Goal: Task Accomplishment & Management: Manage account settings

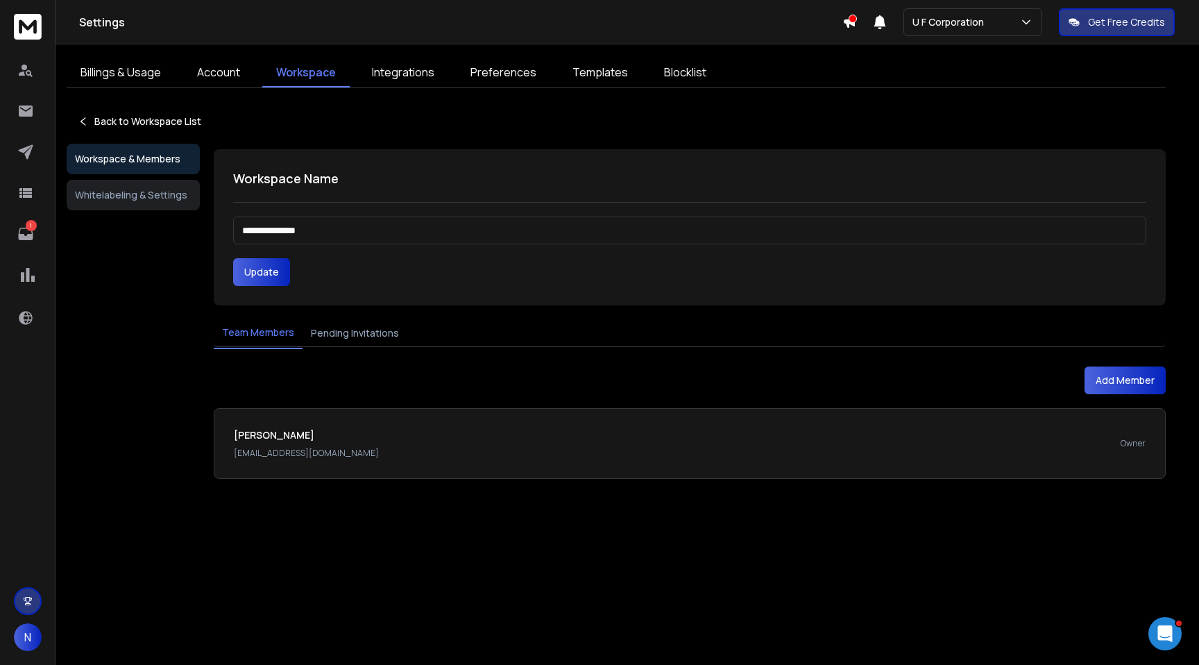
click at [294, 335] on button "Team Members" at bounding box center [258, 333] width 89 height 32
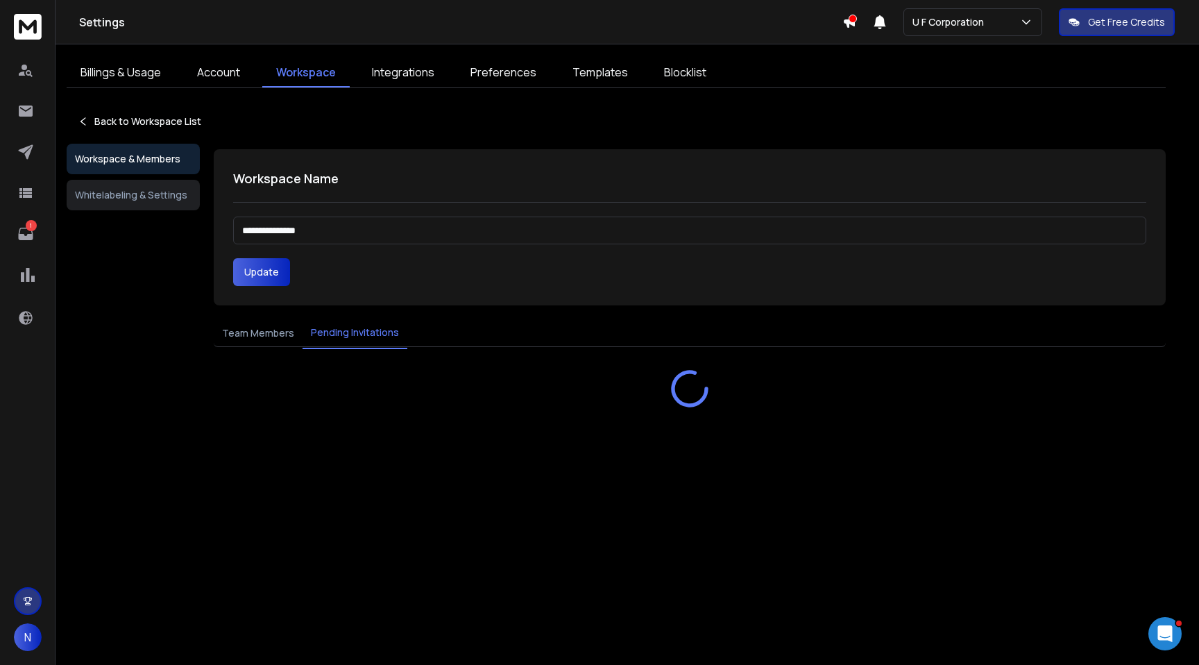
click at [325, 333] on button "Pending Invitations" at bounding box center [355, 333] width 105 height 32
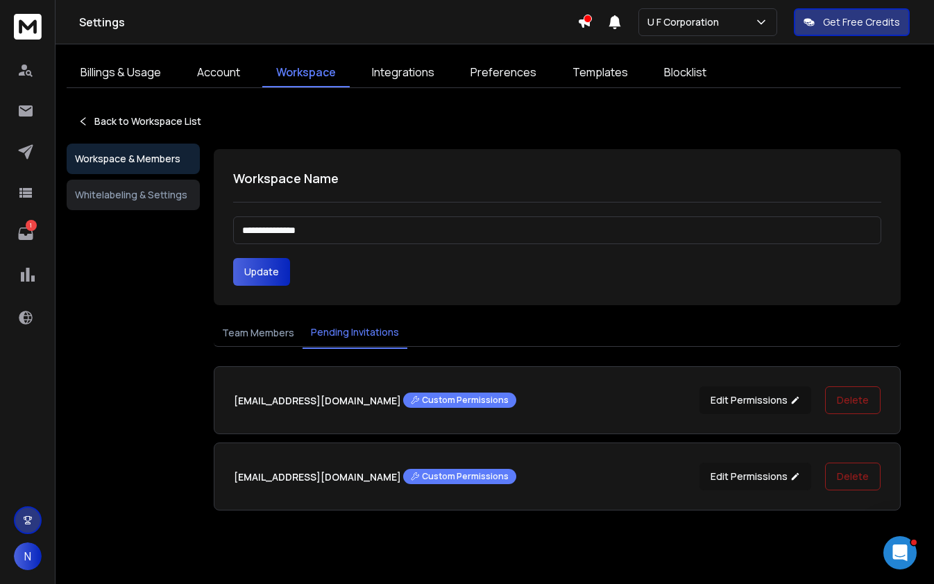
click at [796, 475] on icon at bounding box center [795, 477] width 10 height 10
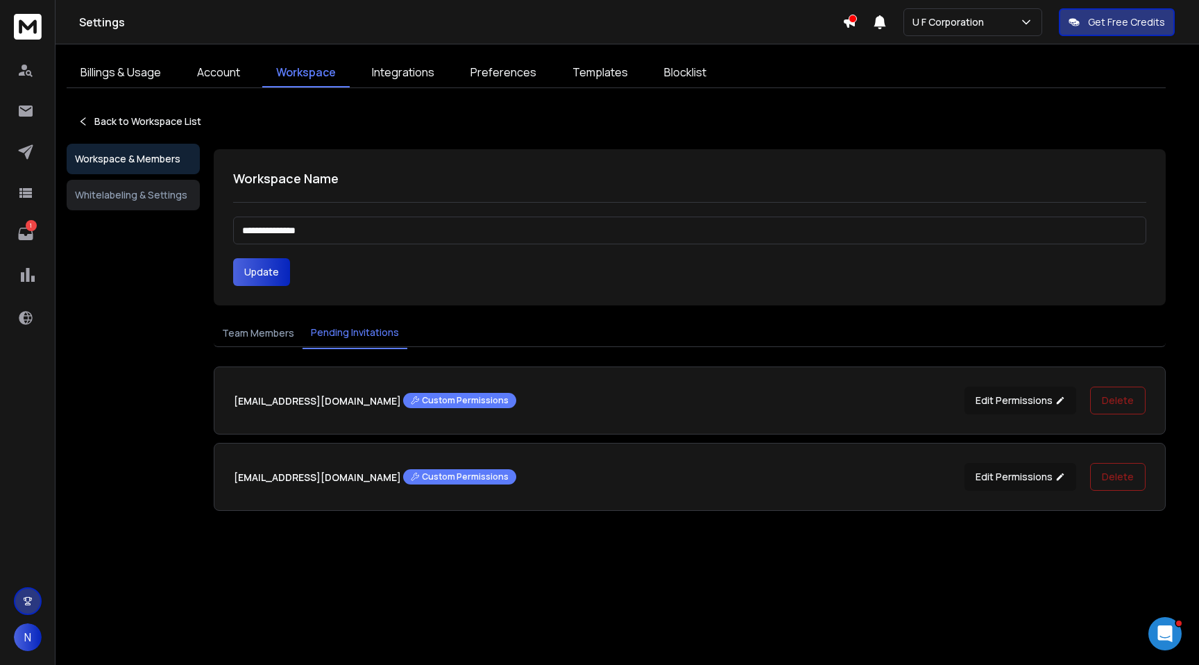
click at [121, 506] on div "**********" at bounding box center [616, 330] width 1099 height 362
click at [109, 494] on div "**********" at bounding box center [616, 330] width 1099 height 362
click at [24, 234] on icon at bounding box center [25, 234] width 17 height 17
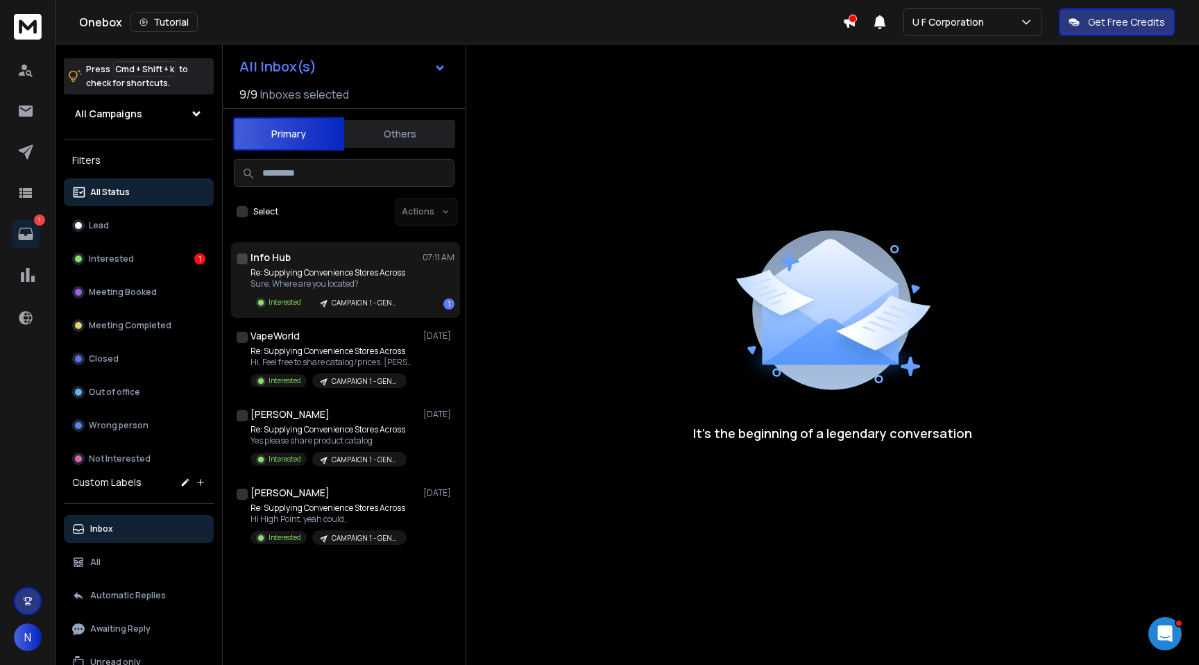
click at [298, 258] on div "Info Hub 07:11 AM" at bounding box center [353, 258] width 204 height 14
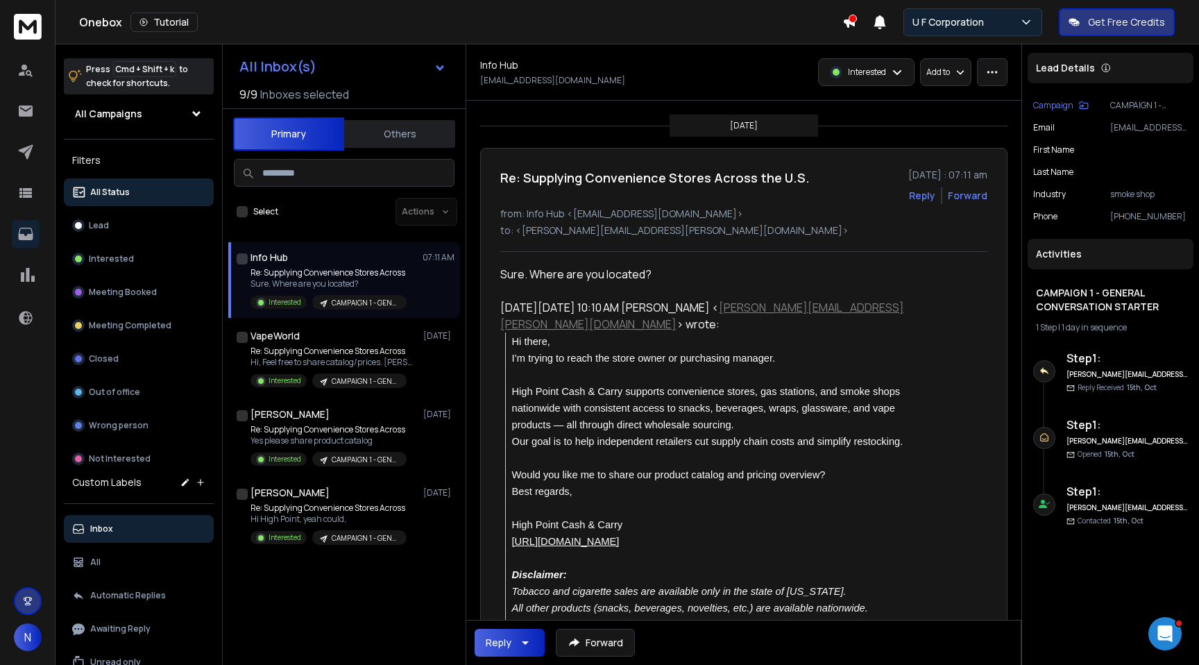
click at [942, 25] on p "U F Corporation" at bounding box center [951, 22] width 77 height 14
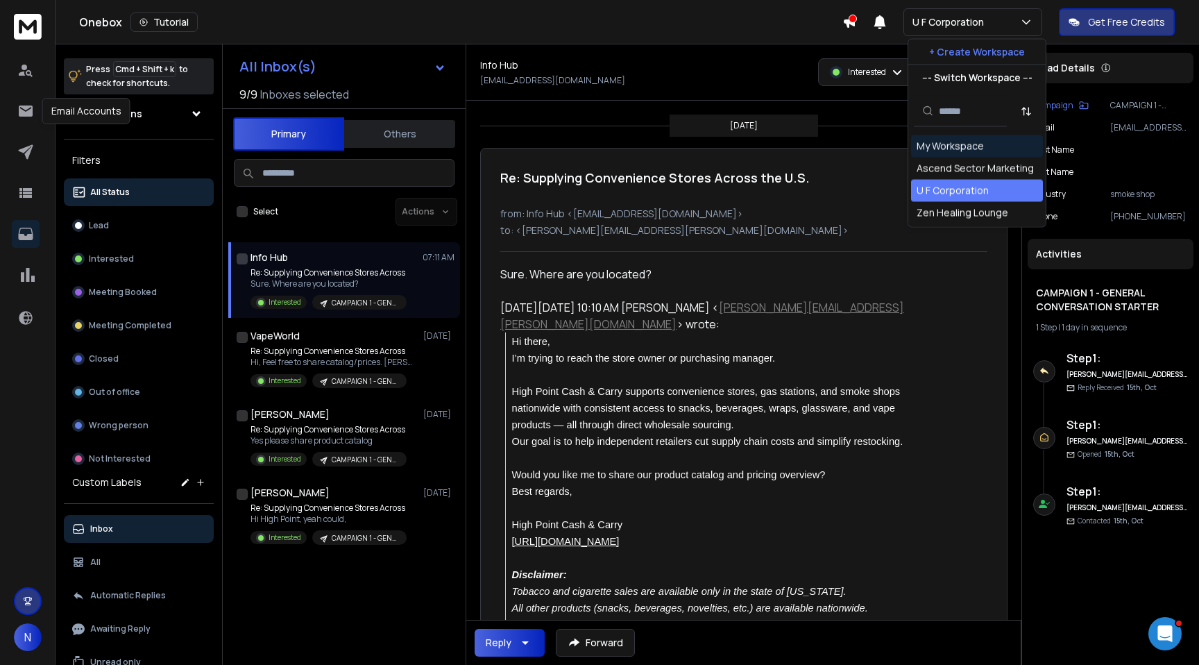
click at [43, 120] on div at bounding box center [28, 113] width 32 height 33
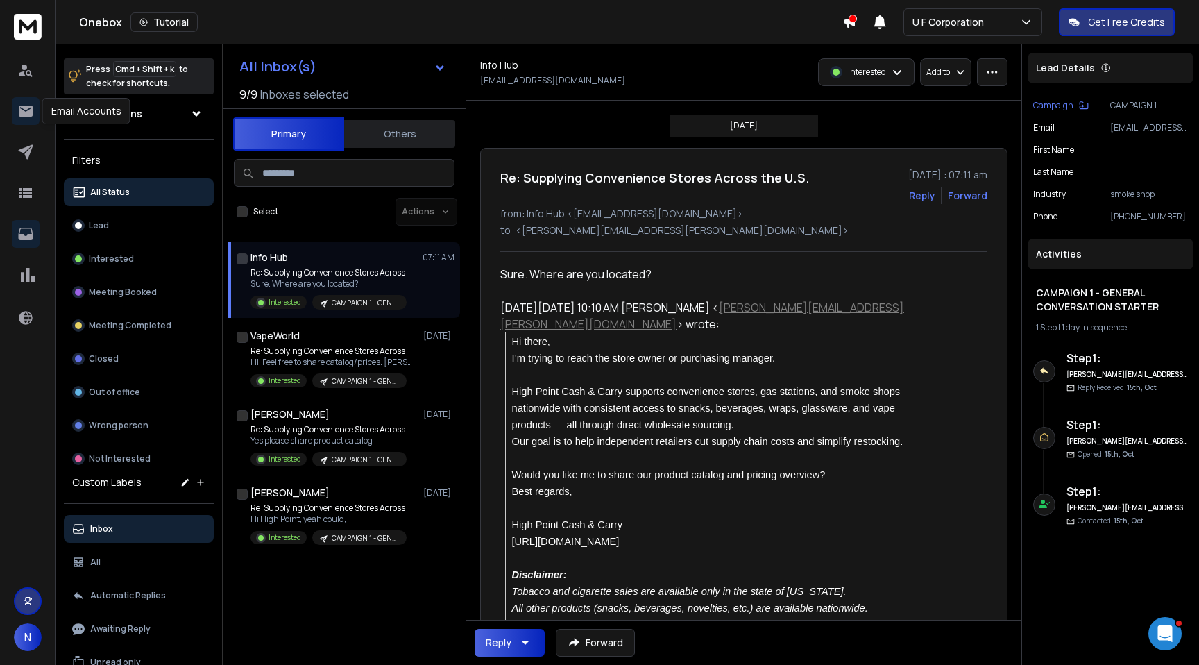
click at [26, 110] on icon at bounding box center [25, 111] width 17 height 17
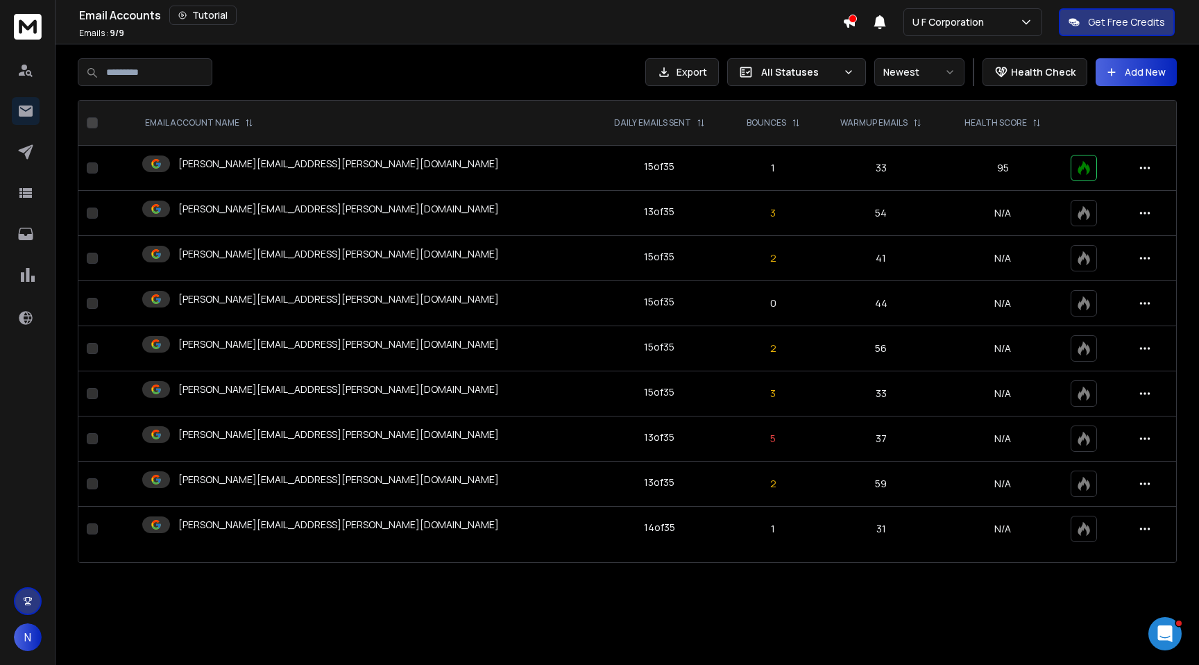
click at [1078, 169] on icon at bounding box center [1084, 168] width 12 height 14
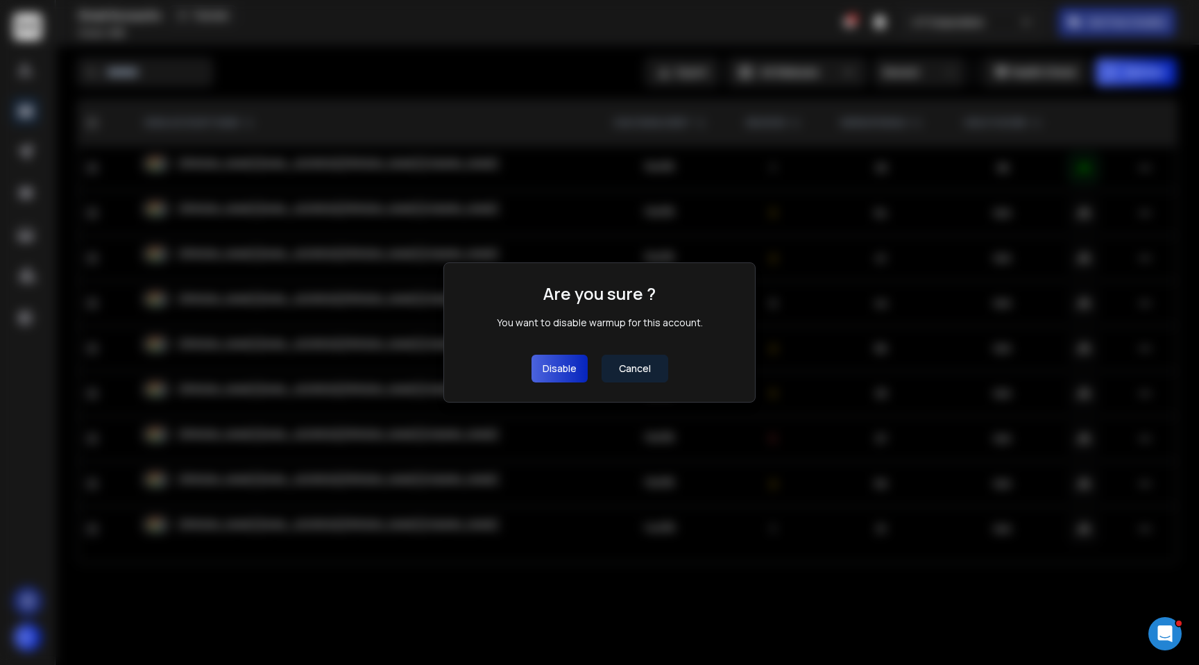
click at [584, 367] on button "Disable" at bounding box center [560, 369] width 56 height 28
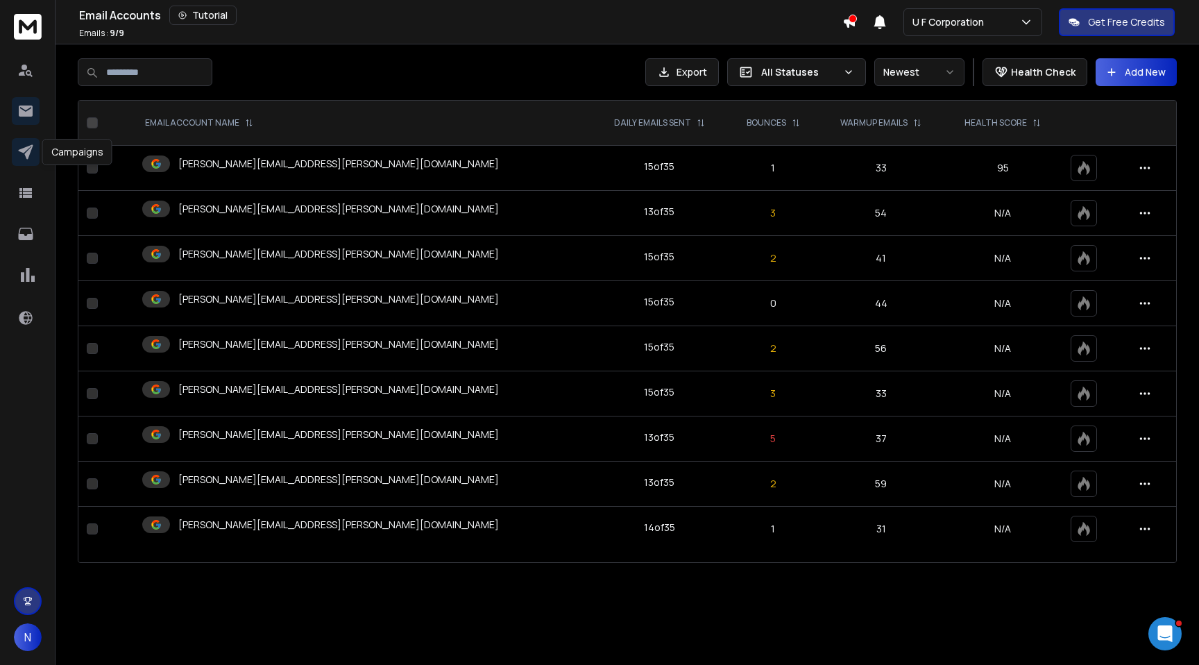
click at [26, 157] on icon at bounding box center [25, 152] width 15 height 15
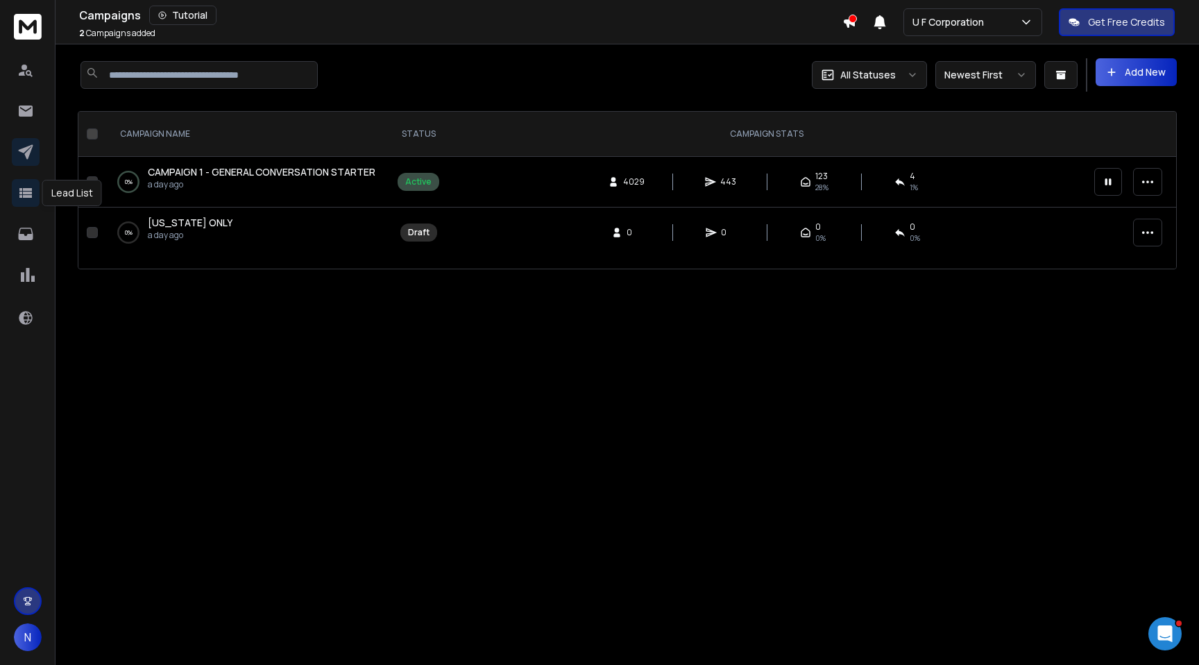
click at [22, 197] on icon at bounding box center [25, 193] width 12 height 10
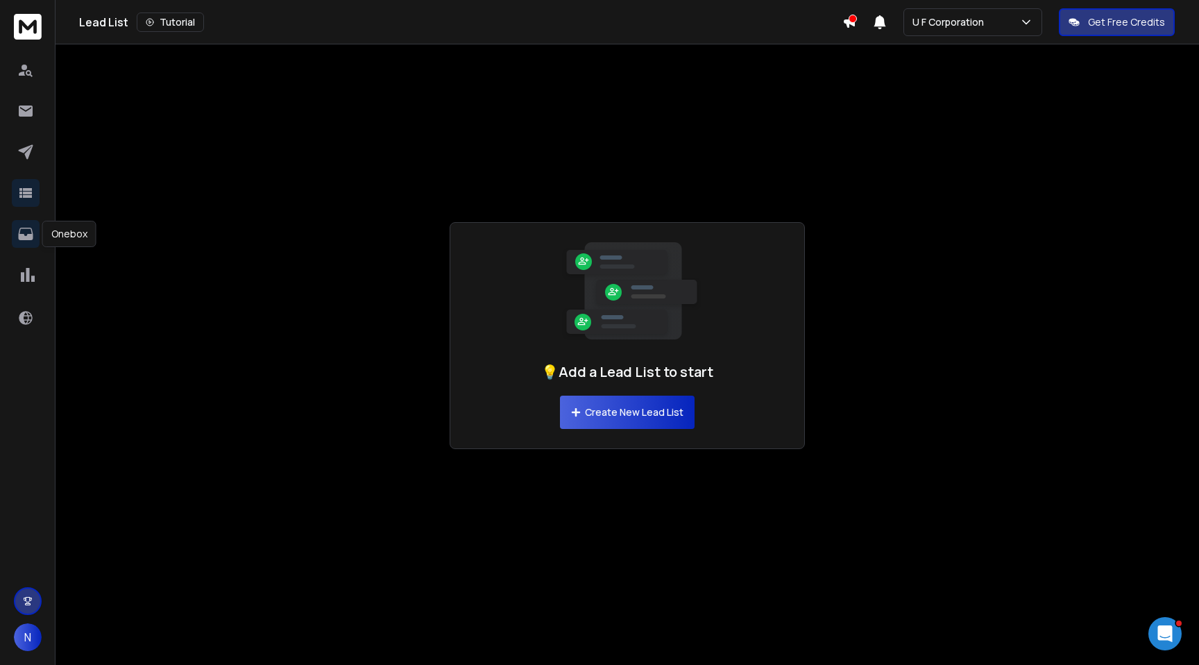
click at [28, 233] on icon at bounding box center [25, 234] width 17 height 17
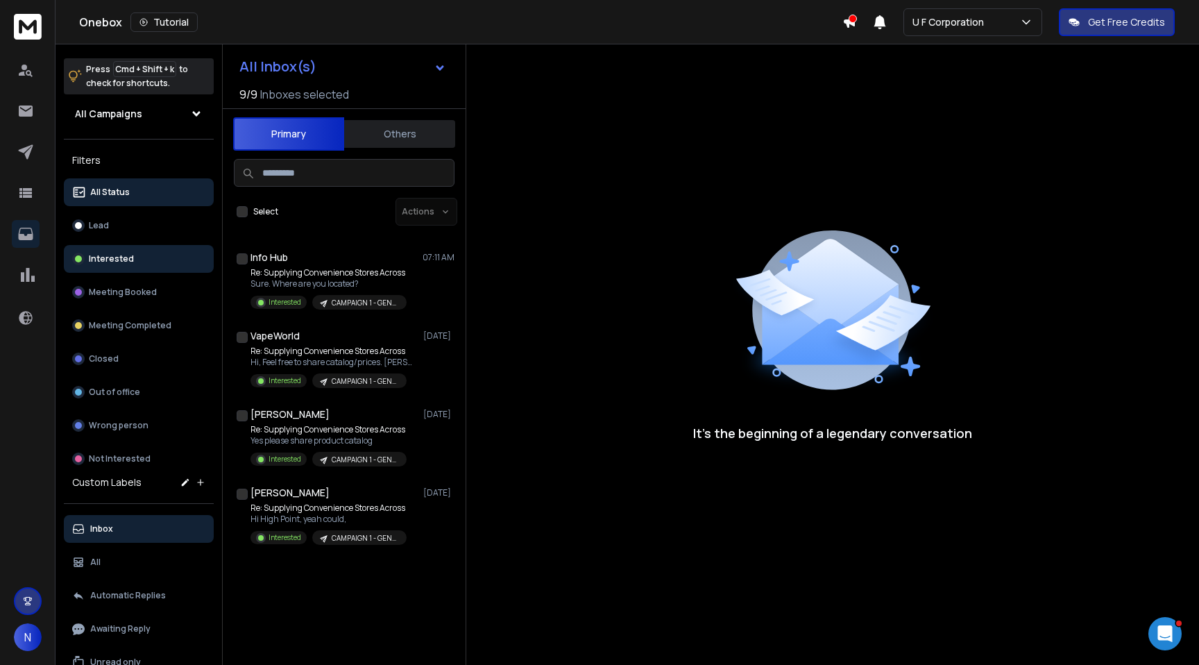
click at [103, 257] on p "Interested" at bounding box center [111, 258] width 45 height 11
click at [396, 128] on button "Others" at bounding box center [399, 134] width 111 height 31
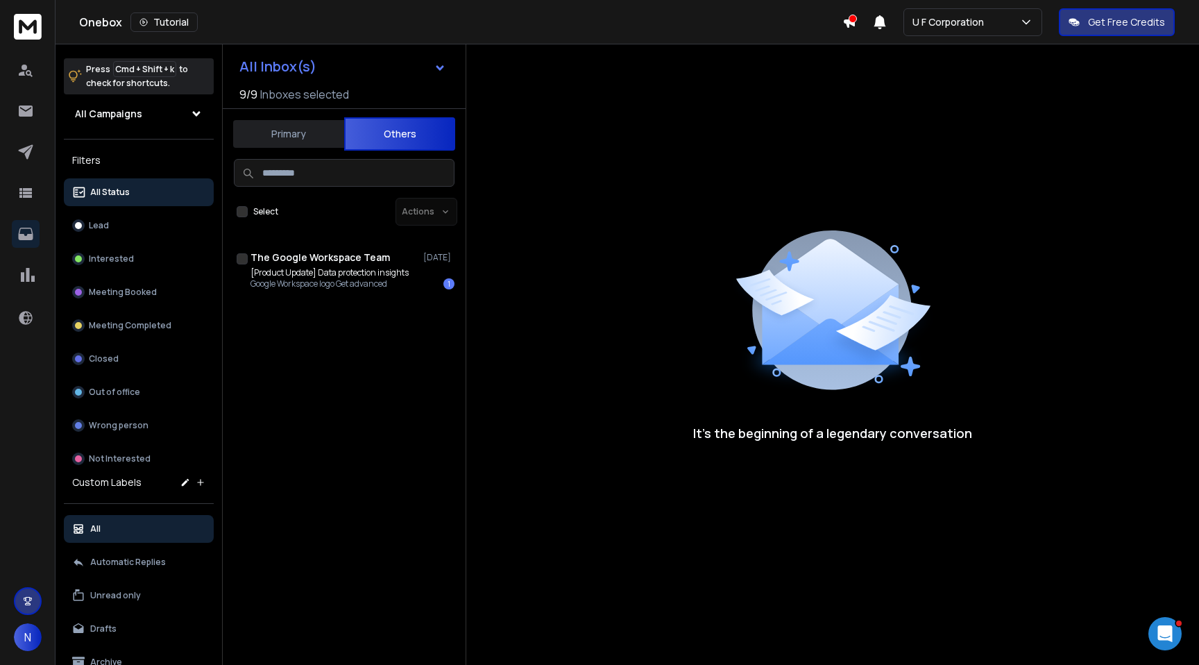
click at [316, 142] on button "Primary" at bounding box center [288, 134] width 111 height 31
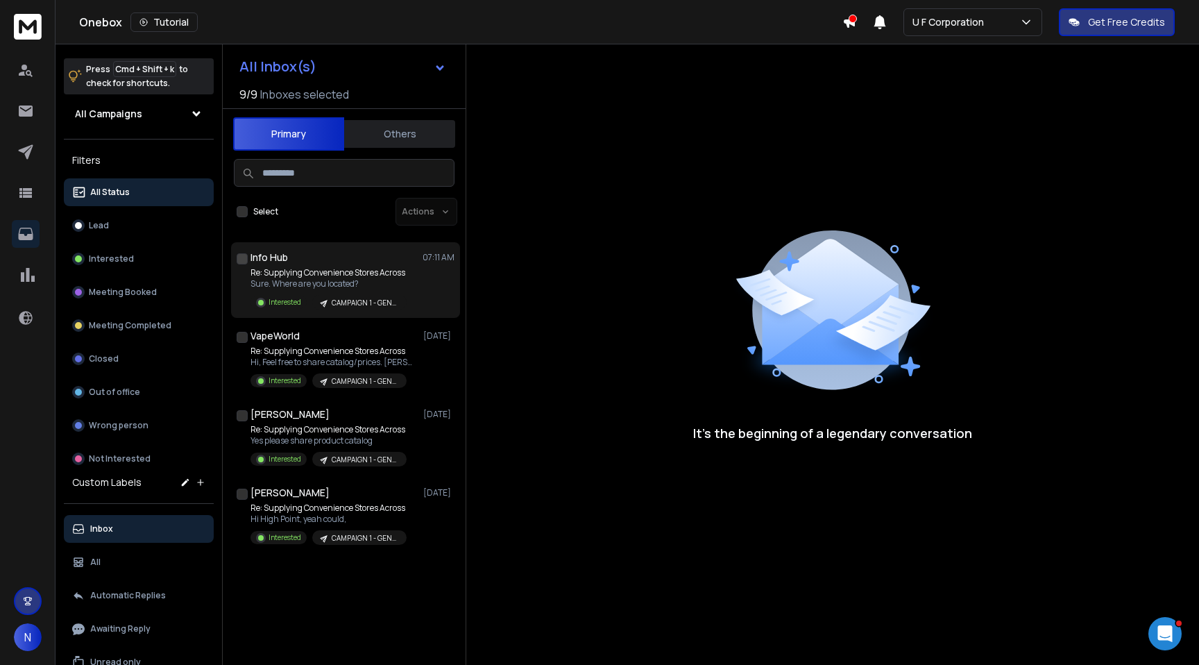
click at [293, 287] on p "Sure. Where are you located?" at bounding box center [329, 283] width 156 height 11
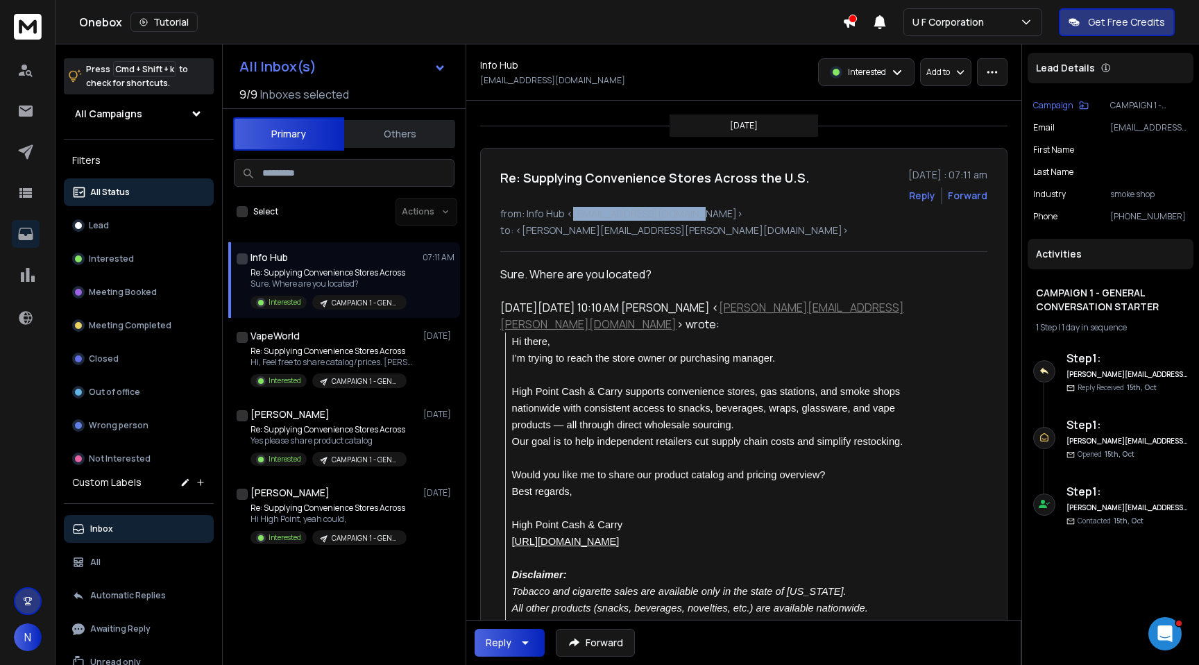
drag, startPoint x: 571, startPoint y: 213, endPoint x: 681, endPoint y: 215, distance: 109.7
click at [681, 215] on p "from: Info Hub <[EMAIL_ADDRESS][DOMAIN_NAME]>" at bounding box center [743, 214] width 487 height 14
copy p "[EMAIL_ADDRESS][DOMAIN_NAME]"
click at [35, 643] on span "N" at bounding box center [28, 637] width 28 height 28
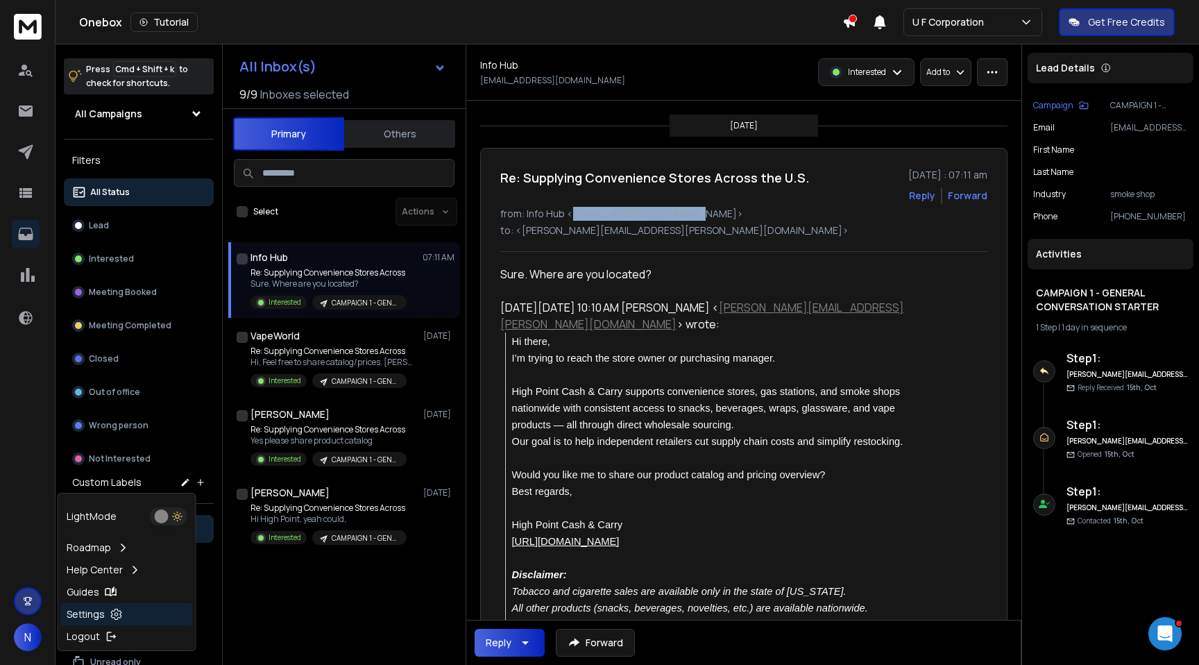
click at [100, 607] on p "Settings" at bounding box center [86, 614] width 38 height 14
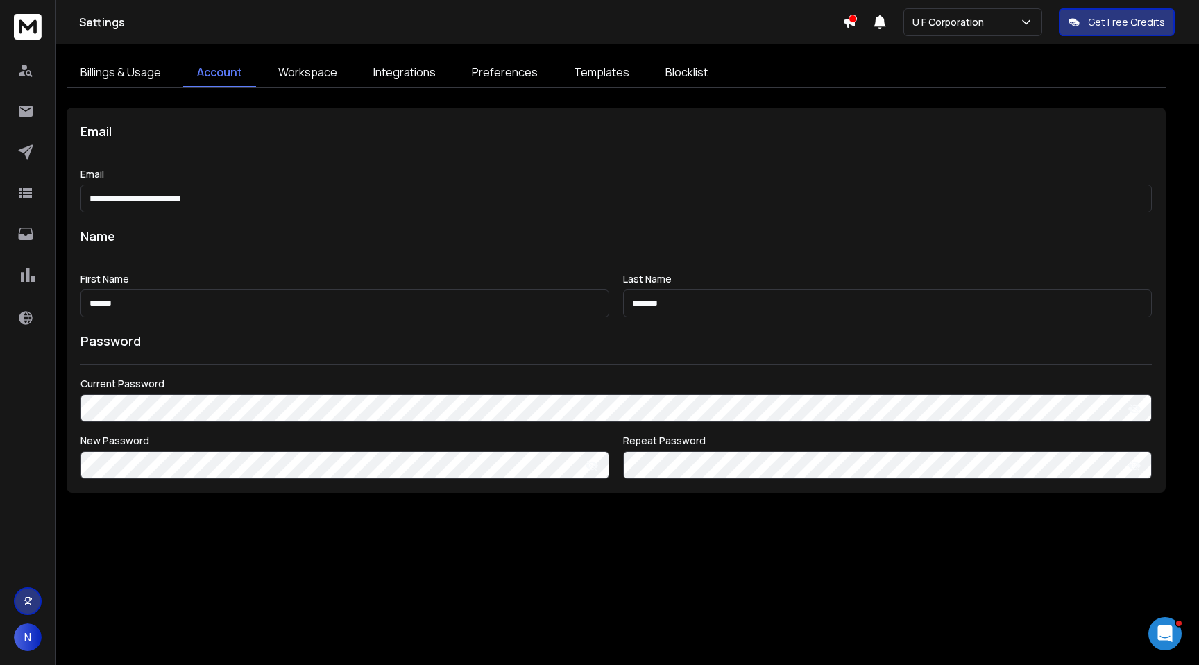
click at [306, 74] on link "Workspace" at bounding box center [307, 72] width 87 height 29
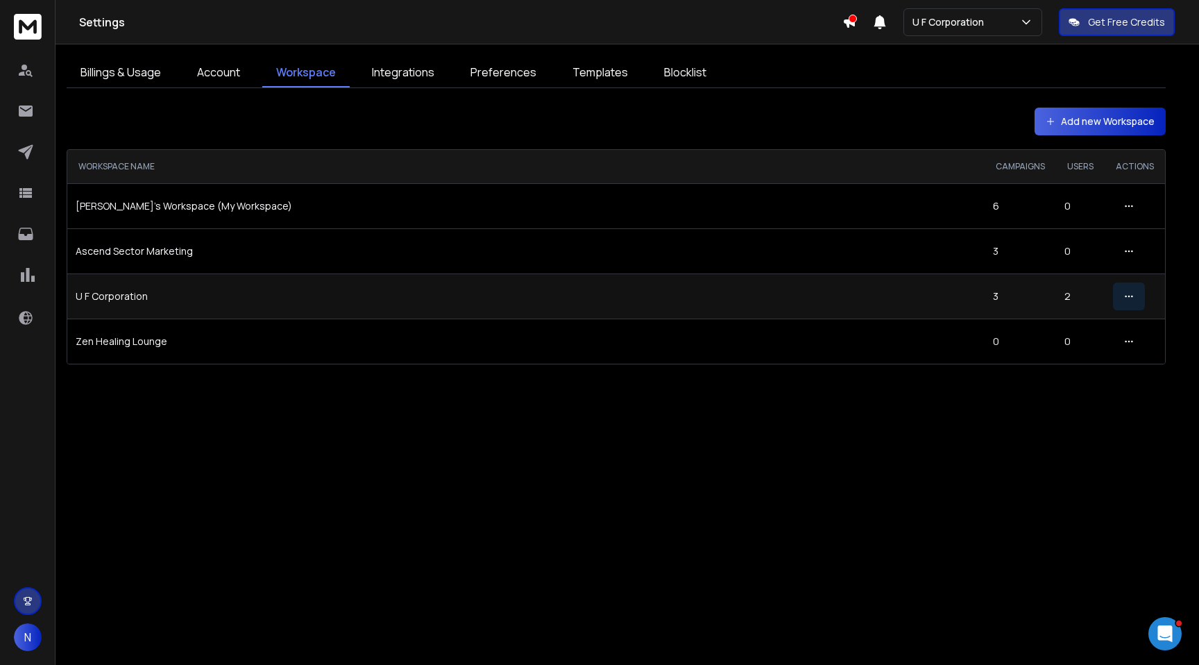
click at [1128, 294] on icon "button" at bounding box center [1129, 296] width 10 height 10
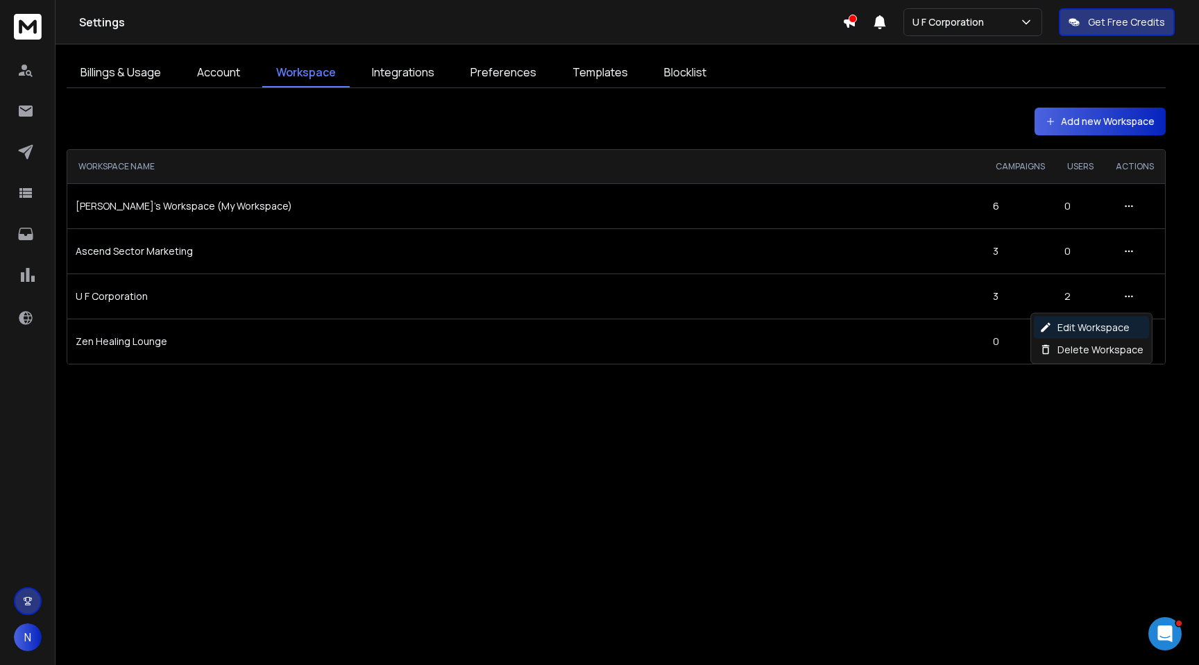
click at [1094, 321] on p "Edit Workspace" at bounding box center [1094, 328] width 72 height 14
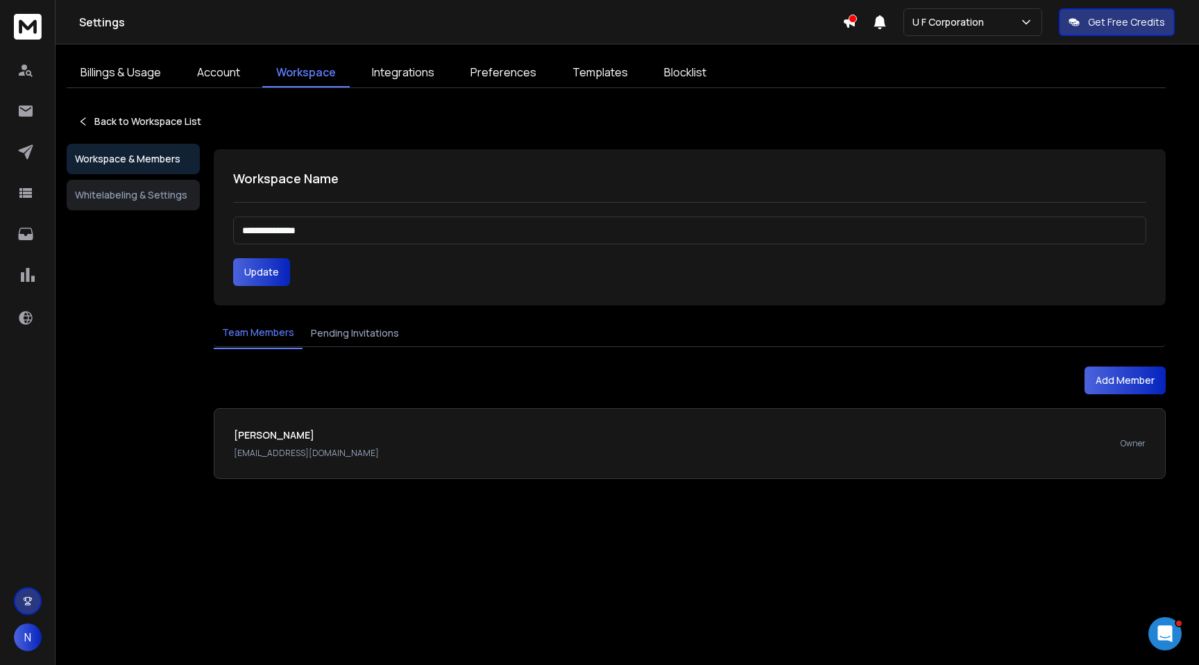
click at [338, 332] on button "Pending Invitations" at bounding box center [355, 333] width 105 height 31
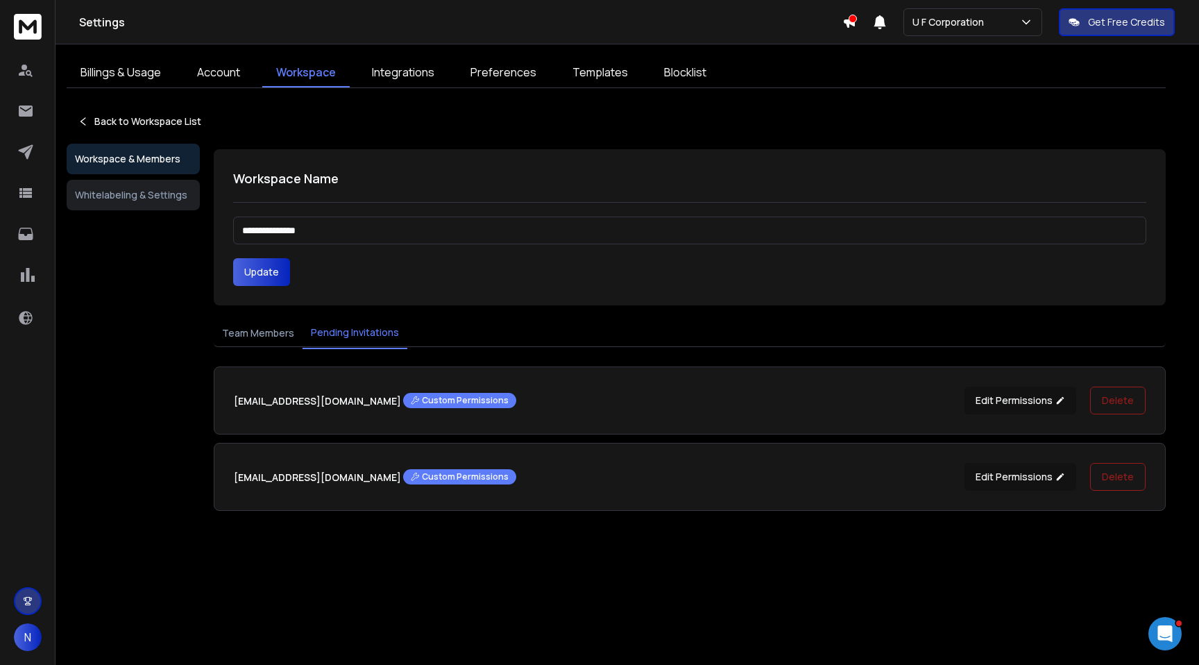
click at [266, 475] on h1 "[EMAIL_ADDRESS][DOMAIN_NAME] Custom Permissions" at bounding box center [375, 476] width 282 height 15
click at [418, 480] on p "Custom Permissions" at bounding box center [460, 476] width 98 height 11
click at [411, 477] on p "Custom Permissions" at bounding box center [460, 476] width 98 height 11
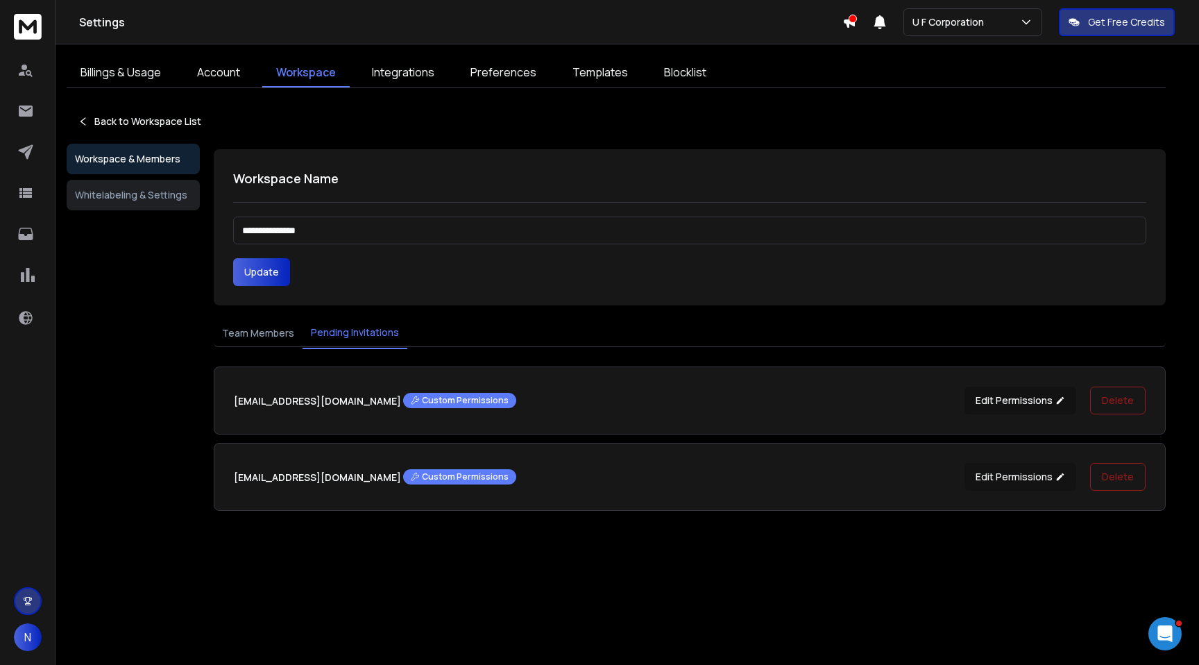
click at [1042, 475] on button "Edit Permissions" at bounding box center [1021, 477] width 112 height 28
click at [26, 158] on icon at bounding box center [25, 152] width 17 height 17
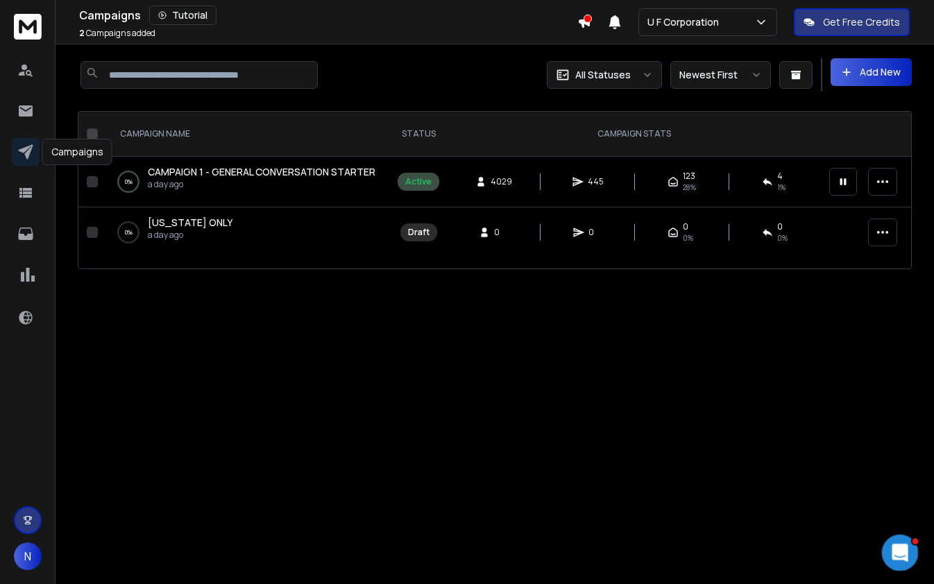
click at [895, 535] on div "Open Intercom Messenger" at bounding box center [898, 551] width 46 height 46
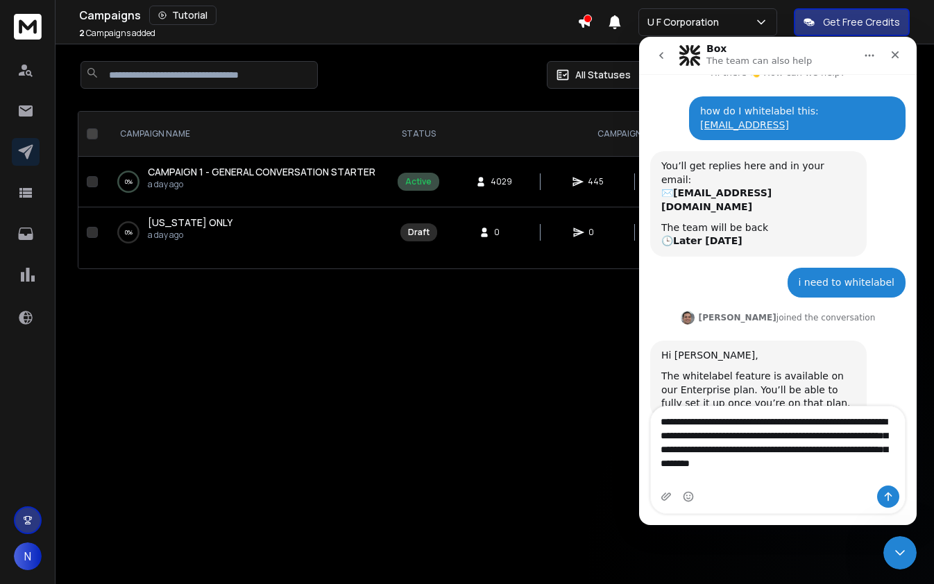
scroll to position [34, 0]
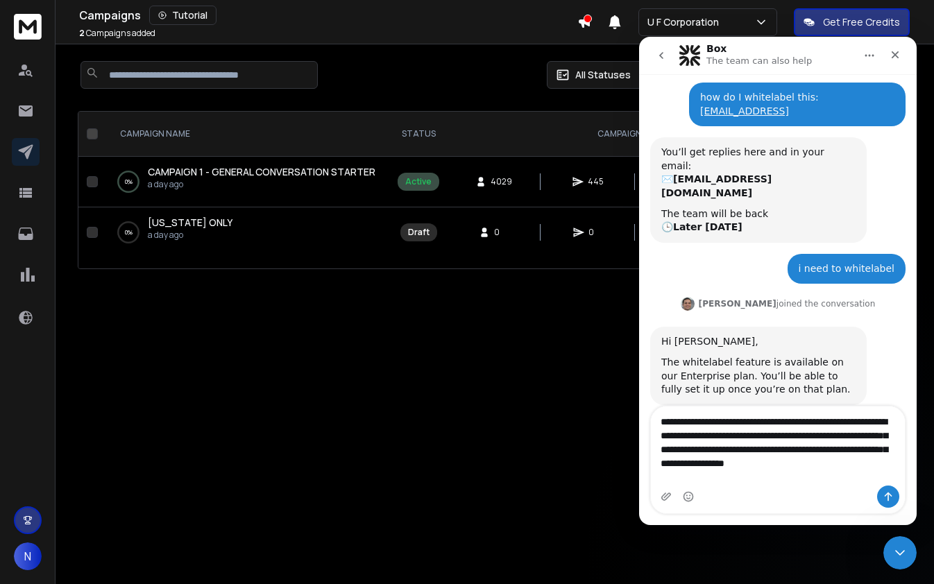
type textarea "**********"
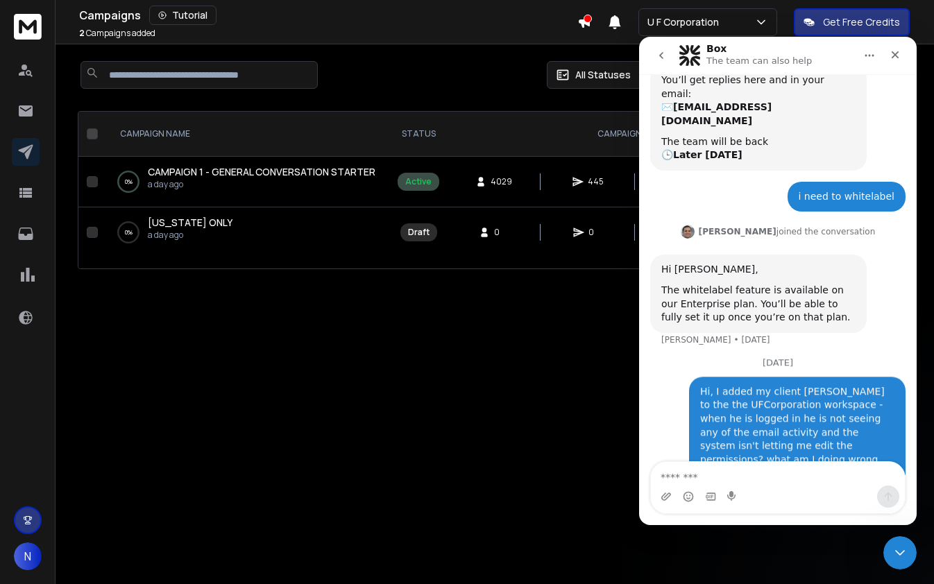
scroll to position [126, 0]
click at [401, 428] on div "Campaigns 2 Campaigns Added All Statuses Newest First Add New CAMPAIGN NAME STA…" at bounding box center [495, 350] width 834 height 584
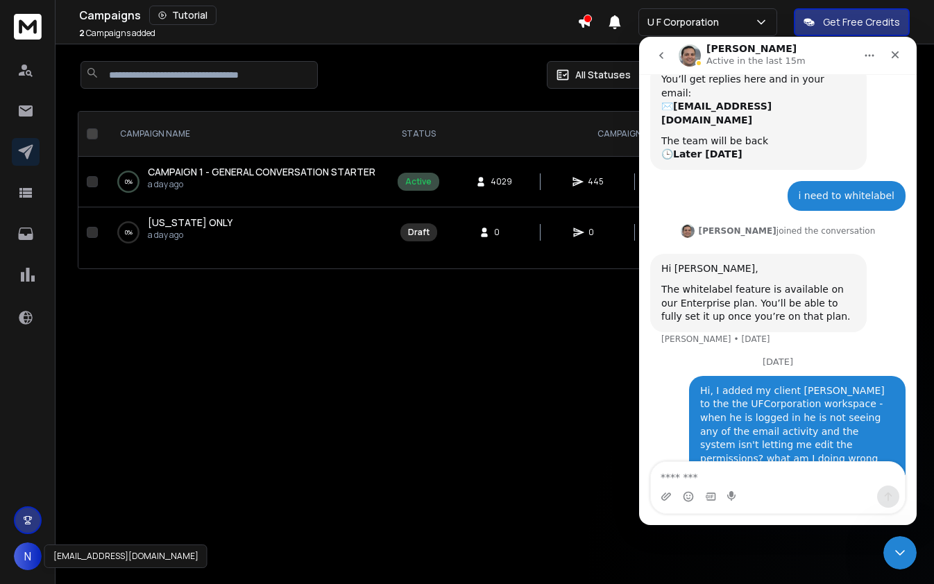
click at [24, 559] on span "N" at bounding box center [28, 557] width 28 height 28
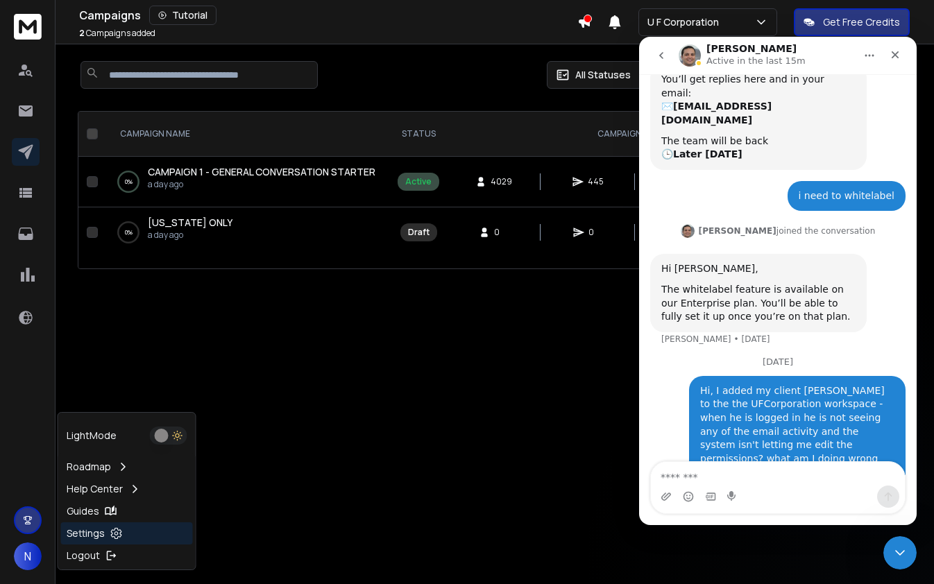
click at [99, 527] on p "Settings" at bounding box center [86, 534] width 38 height 14
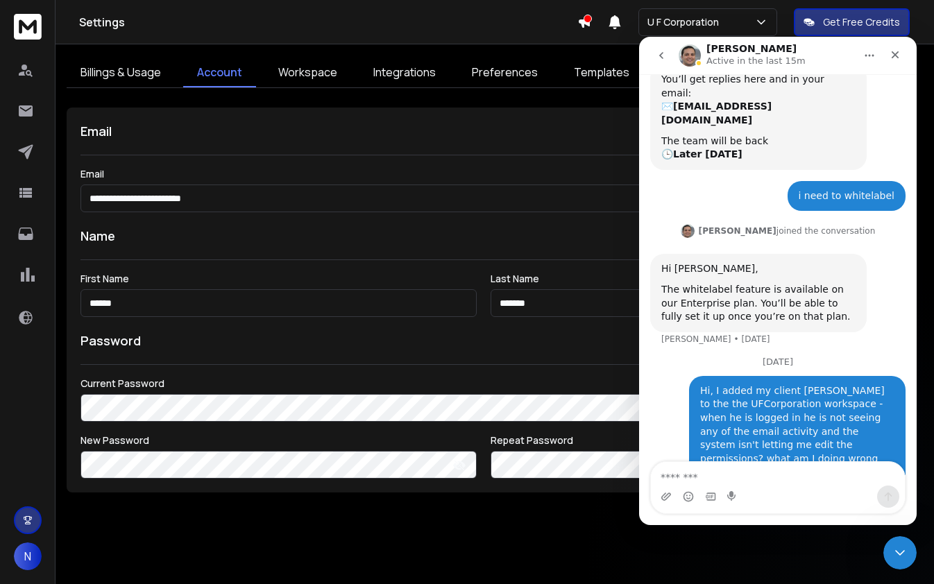
click at [319, 74] on link "Workspace" at bounding box center [307, 72] width 87 height 29
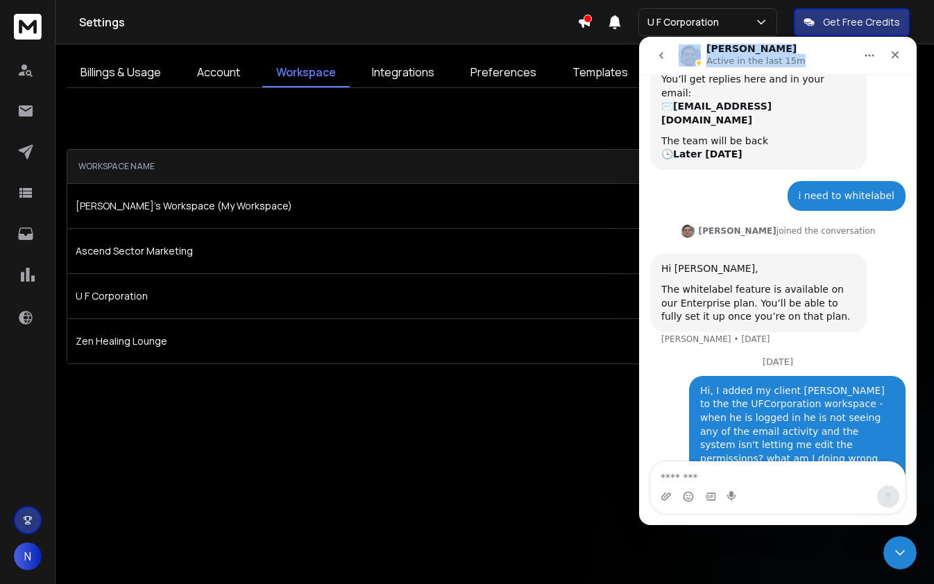
drag, startPoint x: 810, startPoint y: 56, endPoint x: 47, endPoint y: 30, distance: 763.2
click at [639, 37] on html "[PERSON_NAME] Active in the last 15m Hi there 👋 How can we help? [DATE] how do …" at bounding box center [778, 281] width 278 height 489
click at [895, 563] on div "Close Intercom Messenger" at bounding box center [897, 550] width 33 height 33
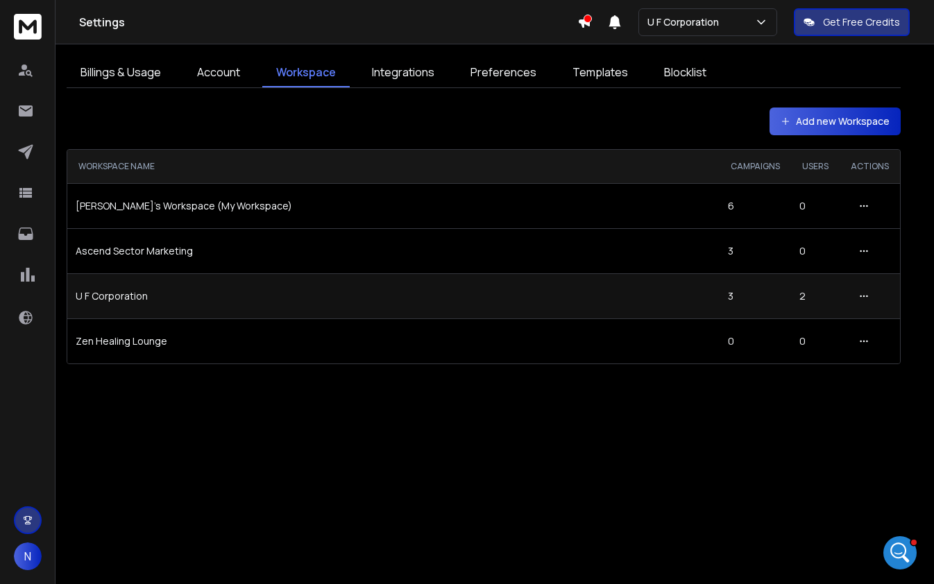
scroll to position [126, 0]
click at [865, 294] on icon "button" at bounding box center [864, 296] width 10 height 10
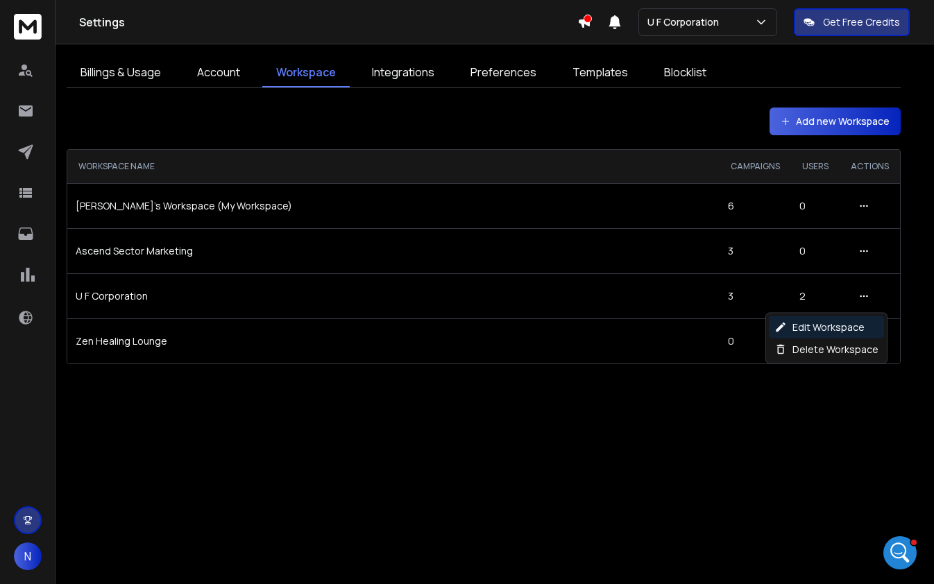
click at [836, 316] on div "Edit Workspace" at bounding box center [826, 327] width 115 height 22
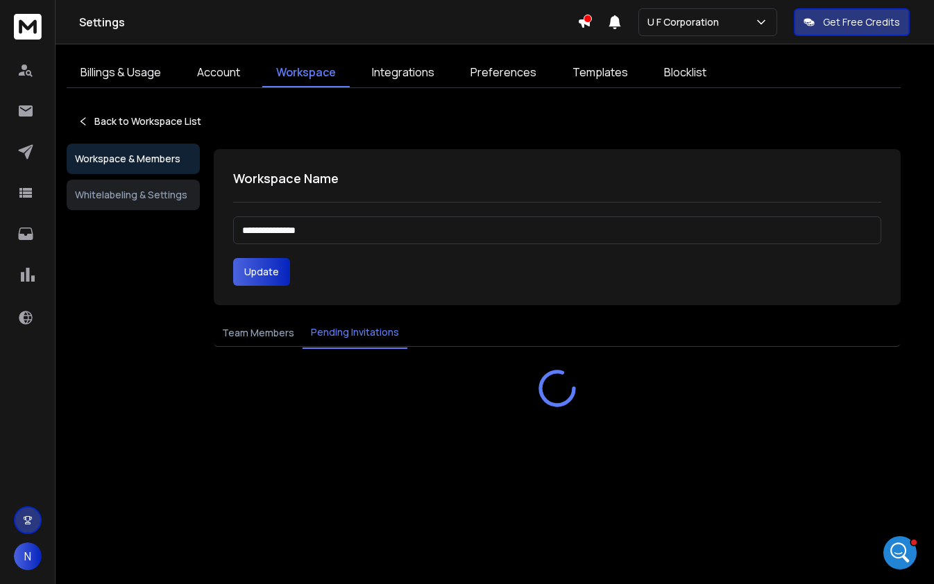
click at [341, 332] on button "Pending Invitations" at bounding box center [355, 333] width 105 height 32
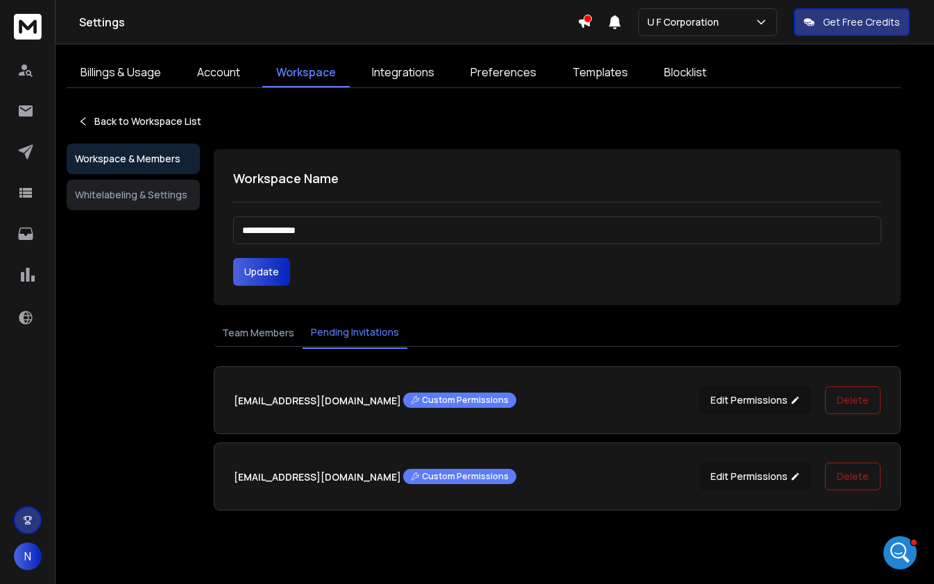
click at [776, 471] on button "Edit Permissions" at bounding box center [756, 477] width 112 height 28
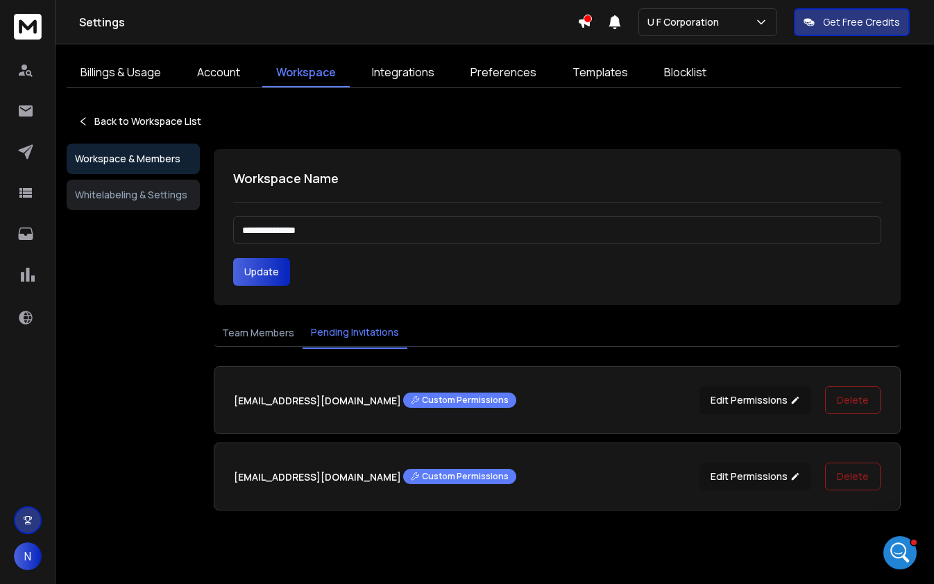
click at [776, 471] on button "Edit Permissions" at bounding box center [756, 477] width 112 height 28
click at [799, 482] on button "Edit Permissions" at bounding box center [756, 477] width 112 height 28
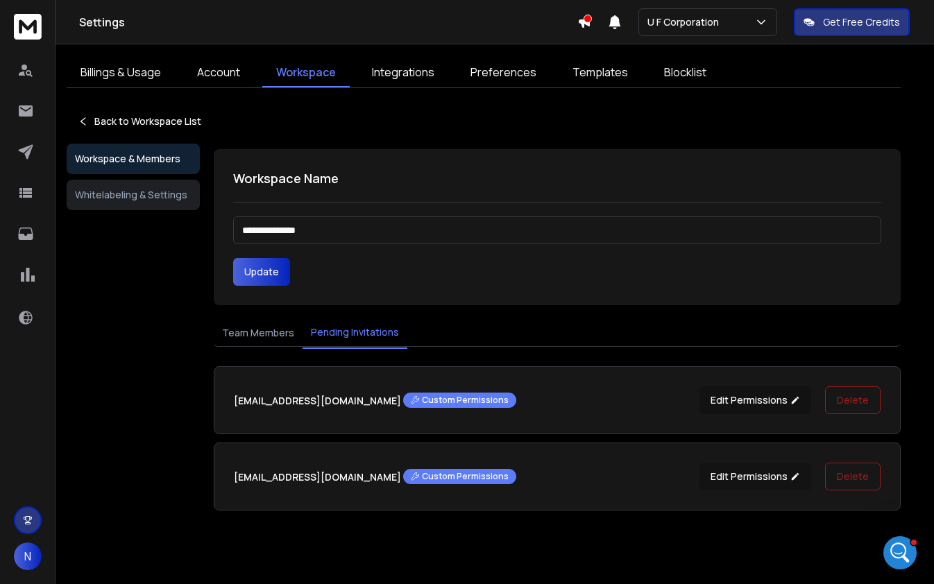
click at [799, 482] on button "Edit Permissions" at bounding box center [756, 477] width 112 height 28
click at [892, 540] on div "Open Intercom Messenger" at bounding box center [898, 551] width 46 height 46
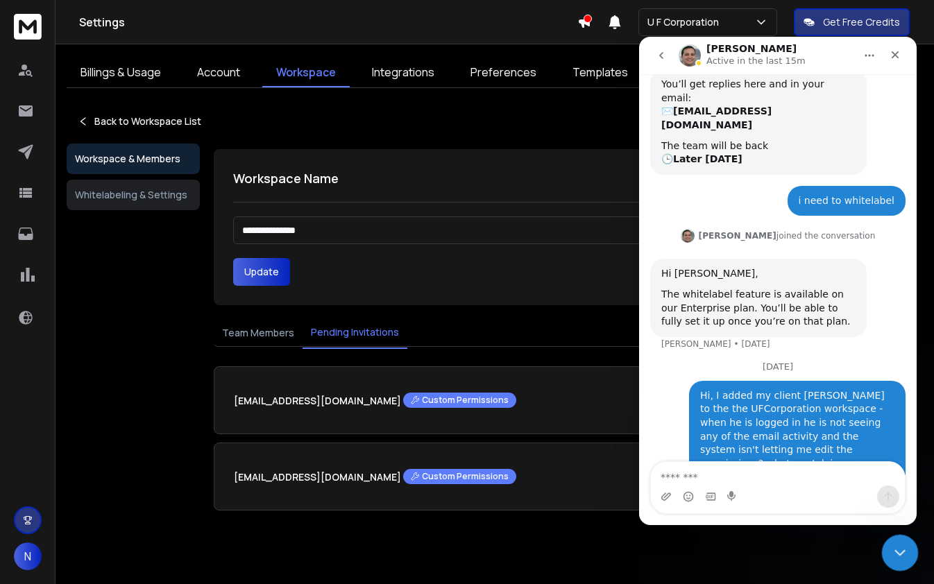
scroll to position [126, 0]
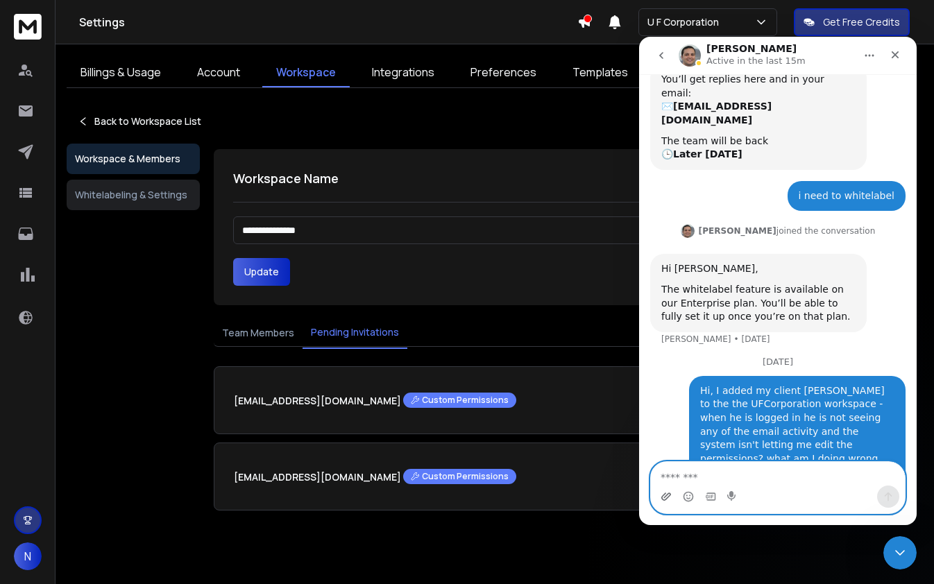
click at [668, 501] on icon "Upload attachment" at bounding box center [666, 496] width 11 height 11
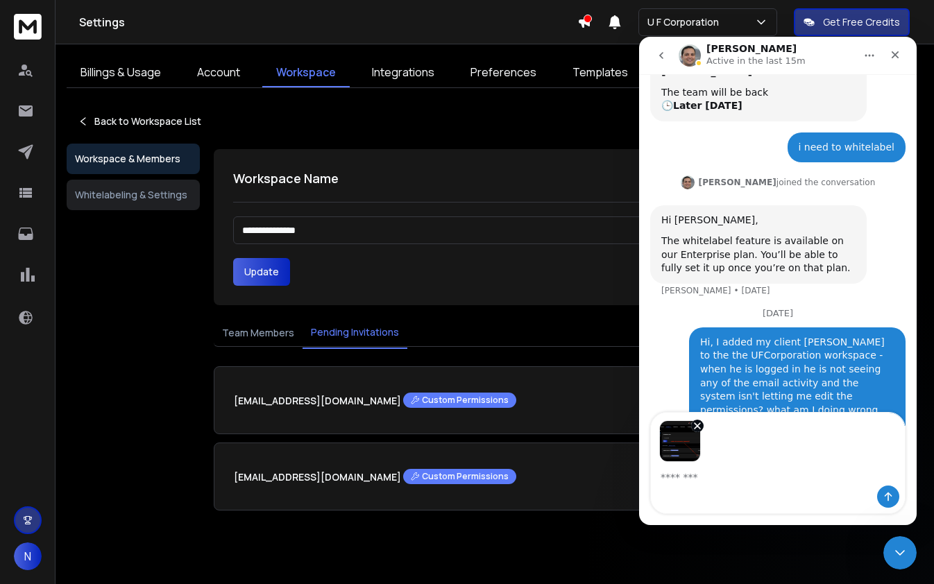
scroll to position [175, 0]
click at [828, 467] on textarea "Message…" at bounding box center [778, 474] width 254 height 24
type textarea "***"
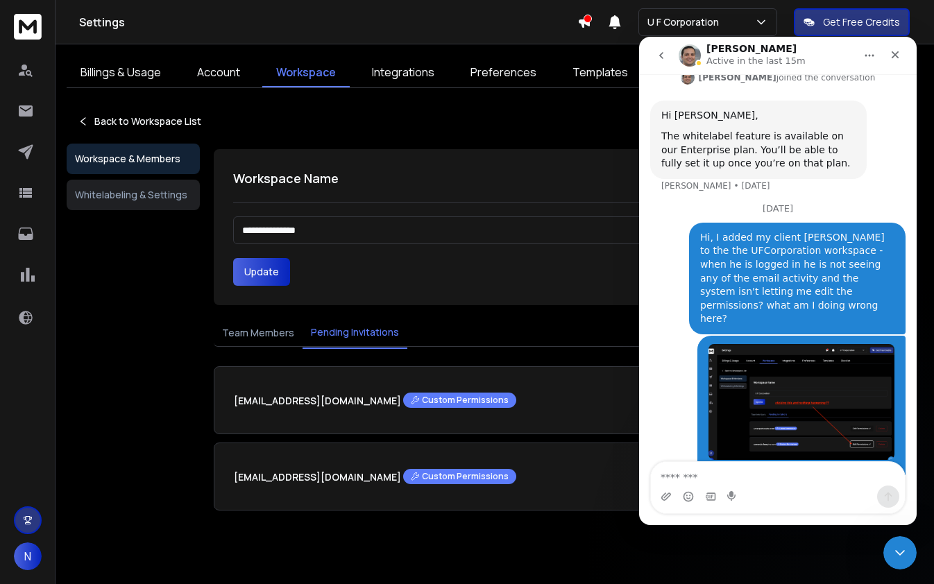
scroll to position [280, 0]
